Goal: Task Accomplishment & Management: Use online tool/utility

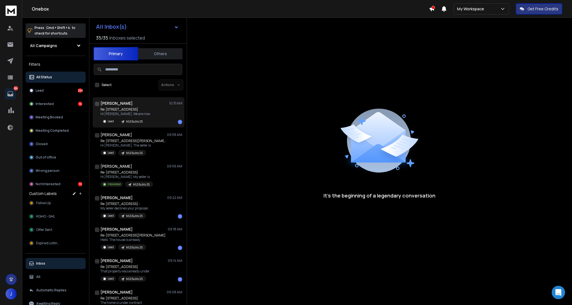
click at [148, 107] on div "[PERSON_NAME] 10:31 AM Re: [STREET_ADDRESS] [PERSON_NAME], We are now Lead MLS …" at bounding box center [141, 112] width 82 height 24
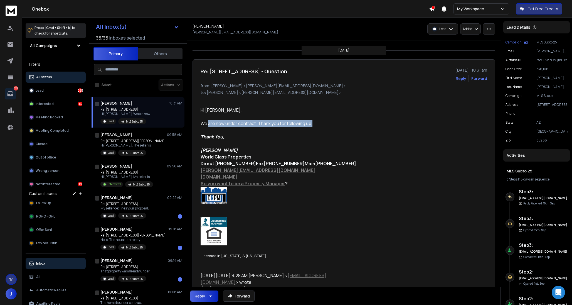
drag, startPoint x: 209, startPoint y: 123, endPoint x: 335, endPoint y: 124, distance: 126.0
click at [335, 124] on div "We are now under contract. Thank you for following up." at bounding box center [282, 123] width 162 height 7
